Goal: Transaction & Acquisition: Subscribe to service/newsletter

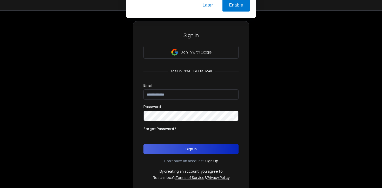
click at [211, 161] on link "Sign Up" at bounding box center [211, 160] width 13 height 5
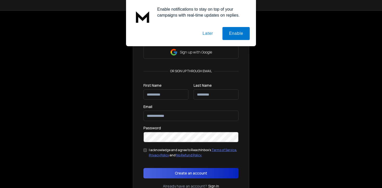
click at [209, 35] on button "Later" at bounding box center [207, 33] width 23 height 13
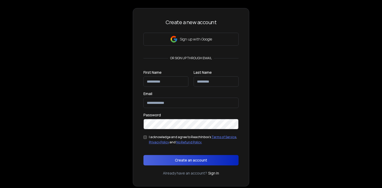
scroll to position [9, 0]
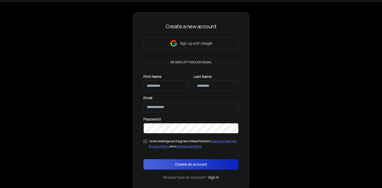
click at [162, 85] on input "text" at bounding box center [165, 85] width 45 height 10
type input "*******"
type input "***"
click at [158, 107] on input "email" at bounding box center [190, 107] width 95 height 10
type input "**********"
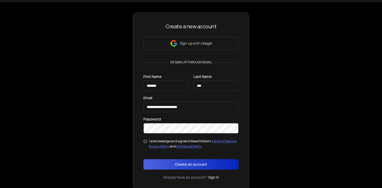
click at [128, 144] on div "**********" at bounding box center [191, 101] width 382 height 178
click at [166, 163] on button "Create an account" at bounding box center [190, 164] width 95 height 10
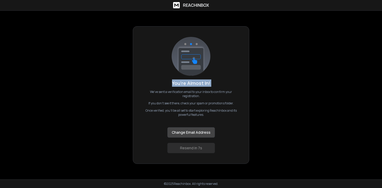
drag, startPoint x: 169, startPoint y: 84, endPoint x: 220, endPoint y: 83, distance: 50.9
click at [220, 83] on div "You're Almost In! We've sent a verification email to your inbox to confirm your…" at bounding box center [190, 77] width 95 height 80
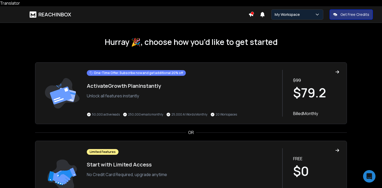
click at [292, 12] on p "My Workspace" at bounding box center [287, 14] width 27 height 5
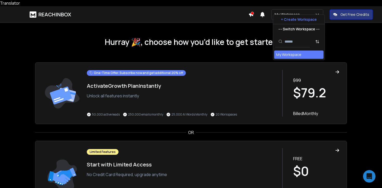
click at [203, 29] on div "Hurray 🎉, choose how you’d like to get started One-Time Offer. Subscribe now an…" at bounding box center [191, 118] width 332 height 183
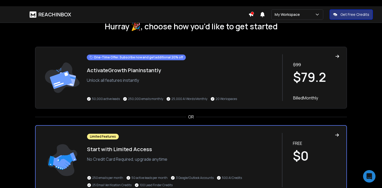
scroll to position [16, 0]
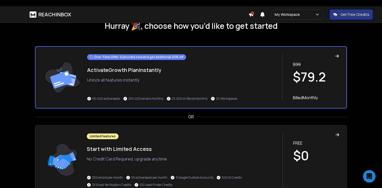
click at [246, 77] on p "Unlock all features instantly" at bounding box center [182, 80] width 190 height 6
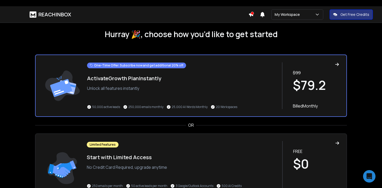
scroll to position [0, 0]
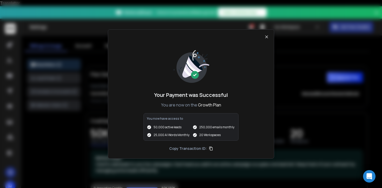
click at [210, 149] on icon at bounding box center [211, 148] width 4 height 4
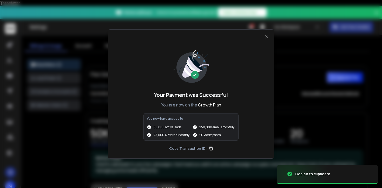
click at [265, 37] on icon at bounding box center [266, 37] width 4 height 4
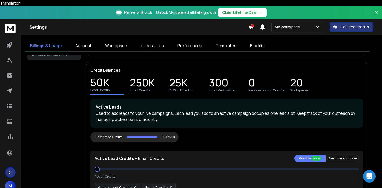
scroll to position [72, 0]
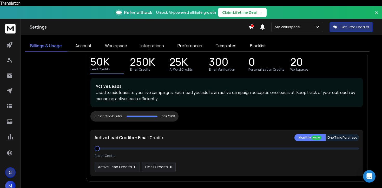
click at [337, 134] on button "One Time Purchase" at bounding box center [341, 137] width 33 height 7
click at [301, 134] on button "Monthly 20% off" at bounding box center [309, 137] width 31 height 7
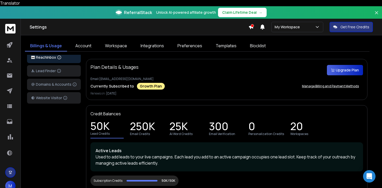
scroll to position [0, 0]
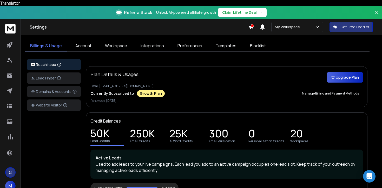
click at [87, 41] on link "Account" at bounding box center [83, 46] width 26 height 11
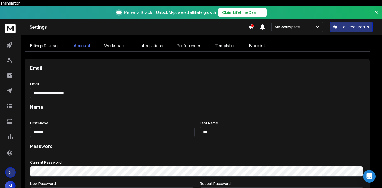
scroll to position [10, 0]
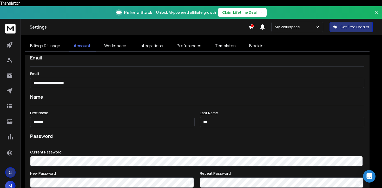
click at [112, 41] on link "Workspace" at bounding box center [115, 46] width 32 height 11
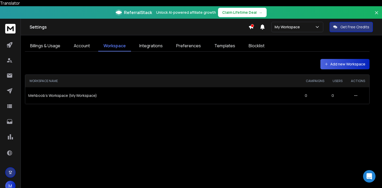
click at [150, 46] on div "[PERSON_NAME] & Usage Account Workspace Integrations Preferences Templates Bloc…" at bounding box center [197, 117] width 344 height 152
click at [151, 43] on link "Integrations" at bounding box center [151, 46] width 34 height 11
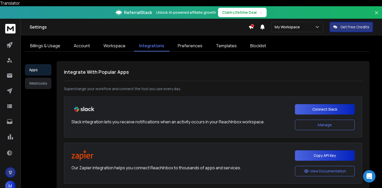
click at [193, 41] on link "Preferences" at bounding box center [189, 46] width 35 height 11
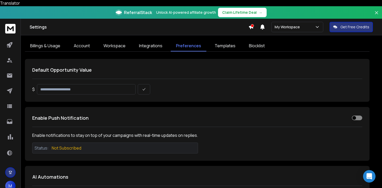
click at [223, 41] on link "Templates" at bounding box center [224, 46] width 31 height 11
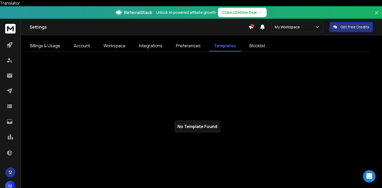
click at [248, 44] on link "Blocklist" at bounding box center [257, 46] width 26 height 11
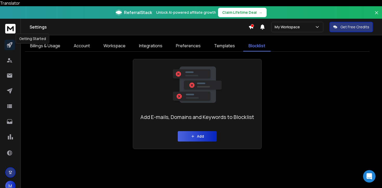
click at [8, 42] on icon at bounding box center [10, 45] width 6 height 6
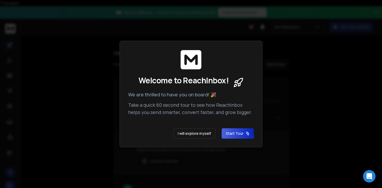
click at [238, 132] on span "Start Tour" at bounding box center [238, 133] width 24 height 5
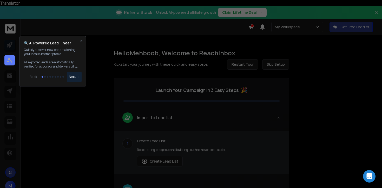
click at [75, 73] on button "Next →" at bounding box center [74, 77] width 15 height 10
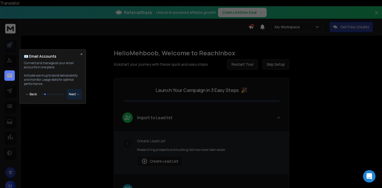
click at [74, 90] on button "Next →" at bounding box center [74, 94] width 15 height 10
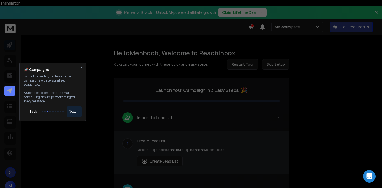
click at [71, 106] on button "Next →" at bounding box center [74, 111] width 15 height 10
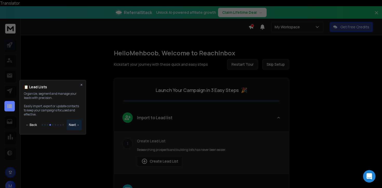
click at [73, 120] on button "Next →" at bounding box center [74, 125] width 15 height 10
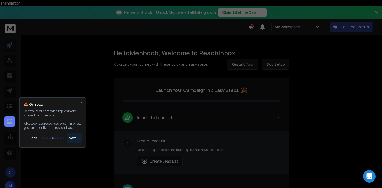
click at [74, 133] on button "Next →" at bounding box center [74, 138] width 15 height 10
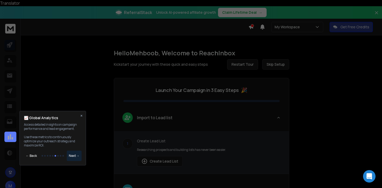
click at [72, 151] on button "Next →" at bounding box center [74, 156] width 15 height 10
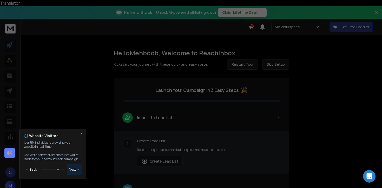
click at [75, 164] on button "Next →" at bounding box center [74, 169] width 15 height 10
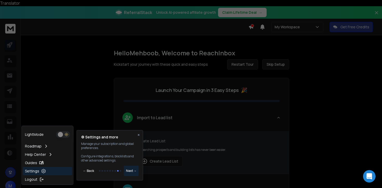
click at [132, 172] on button "Next →" at bounding box center [131, 171] width 15 height 10
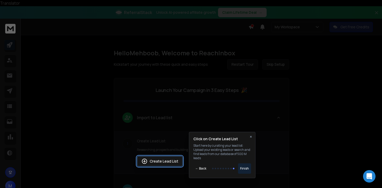
click at [246, 169] on button "Finish" at bounding box center [244, 168] width 13 height 10
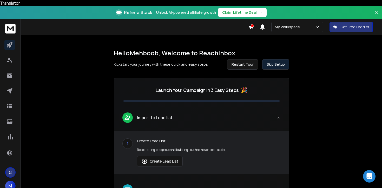
click at [277, 62] on span "Skip Setup" at bounding box center [275, 64] width 18 height 5
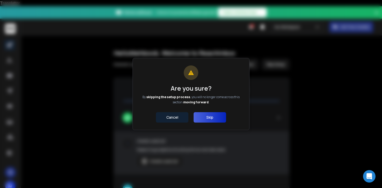
click at [171, 118] on button "Cancel" at bounding box center [172, 117] width 32 height 10
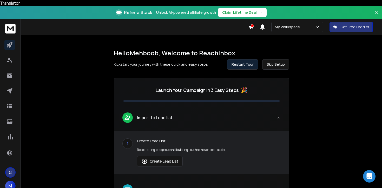
click at [238, 60] on button "Restart Tour" at bounding box center [242, 64] width 31 height 10
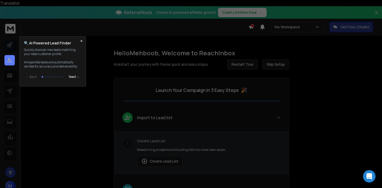
click at [82, 38] on button "×" at bounding box center [81, 40] width 2 height 5
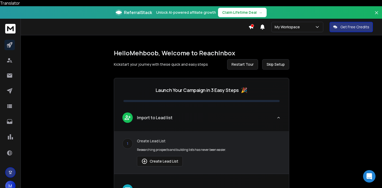
click at [309, 62] on div "Hello Mehboob , Welcome to ReachInbox Kickstart your journey with these quick a…" at bounding box center [201, 141] width 344 height 200
drag, startPoint x: 163, startPoint y: 6, endPoint x: 201, endPoint y: 6, distance: 38.4
click at [201, 10] on p "Unlock AI-powered affiliate growth" at bounding box center [186, 12] width 60 height 5
click at [376, 10] on icon "Close banner" at bounding box center [376, 12] width 5 height 5
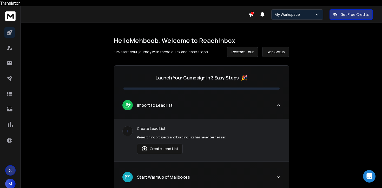
click at [281, 12] on p "My Workspace" at bounding box center [287, 14] width 27 height 5
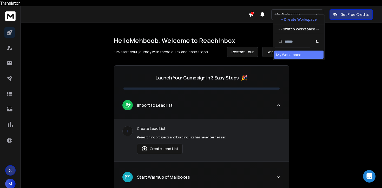
click at [300, 20] on p "+ Create Workspace" at bounding box center [299, 19] width 36 height 5
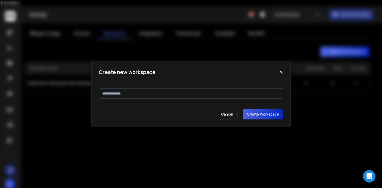
click at [131, 98] on input at bounding box center [191, 93] width 184 height 10
click at [133, 96] on input at bounding box center [191, 93] width 184 height 10
click at [226, 116] on button "Cancel" at bounding box center [227, 114] width 21 height 10
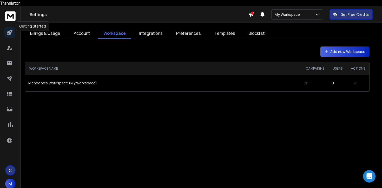
click at [11, 29] on icon at bounding box center [9, 32] width 6 height 6
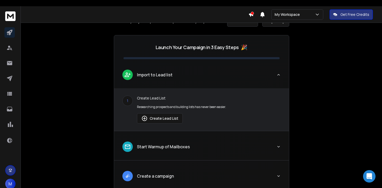
scroll to position [39, 0]
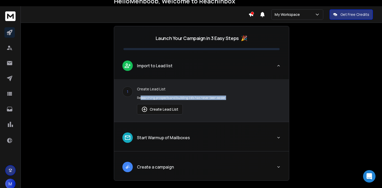
drag, startPoint x: 141, startPoint y: 93, endPoint x: 186, endPoint y: 94, distance: 45.4
click at [186, 94] on div "Create Lead List Researching prospects and building lists has never been easier…" at bounding box center [209, 100] width 144 height 28
click at [92, 115] on div "Hello Mehboob , Welcome to ReachInbox Kickstart your journey with these quick a…" at bounding box center [201, 89] width 344 height 200
drag, startPoint x: 205, startPoint y: 92, endPoint x: 169, endPoint y: 92, distance: 35.6
click at [169, 96] on p "Researching prospects and building lists has never been easier." at bounding box center [209, 98] width 144 height 4
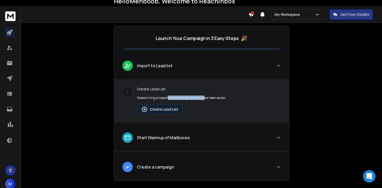
click at [157, 104] on button "Create Lead List" at bounding box center [160, 109] width 46 height 10
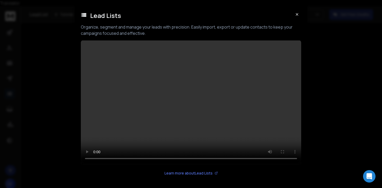
click at [148, 110] on video at bounding box center [191, 103] width 220 height 124
click at [101, 123] on video at bounding box center [191, 103] width 220 height 124
click at [297, 14] on icon at bounding box center [297, 14] width 4 height 4
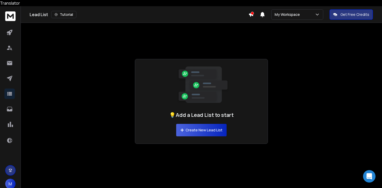
click at [104, 119] on div "💡Add a Lead List to start Create New Lead List" at bounding box center [201, 101] width 361 height 85
click at [7, 61] on icon at bounding box center [9, 63] width 5 height 4
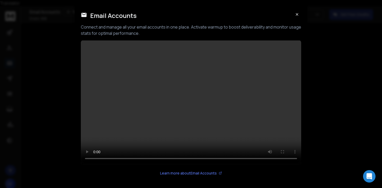
click at [32, 114] on div at bounding box center [191, 94] width 382 height 188
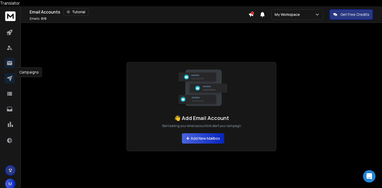
click at [9, 75] on icon at bounding box center [9, 78] width 6 height 6
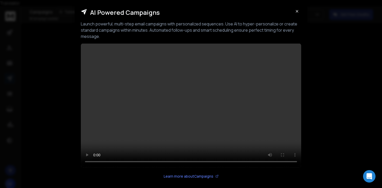
click at [133, 127] on video at bounding box center [191, 106] width 220 height 124
click at [233, 96] on video at bounding box center [191, 106] width 220 height 124
click at [263, 120] on video at bounding box center [191, 106] width 220 height 124
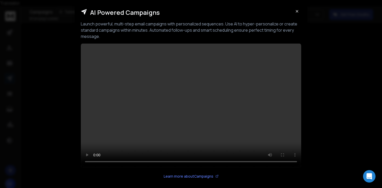
click at [214, 93] on video at bounding box center [191, 106] width 220 height 124
click at [297, 12] on icon at bounding box center [297, 11] width 4 height 4
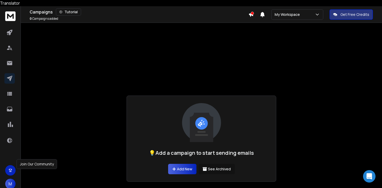
click at [11, 168] on icon at bounding box center [10, 170] width 3 height 4
